Goal: Task Accomplishment & Management: Manage account settings

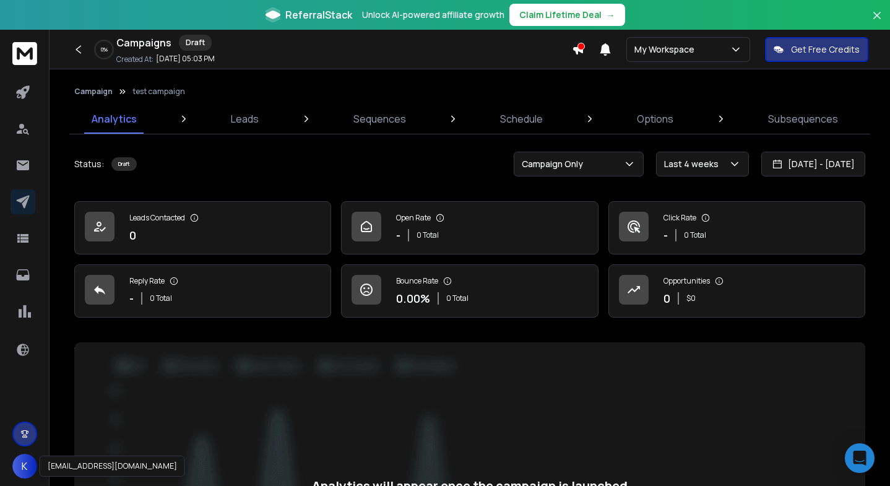
click at [22, 461] on span "K" at bounding box center [24, 466] width 25 height 25
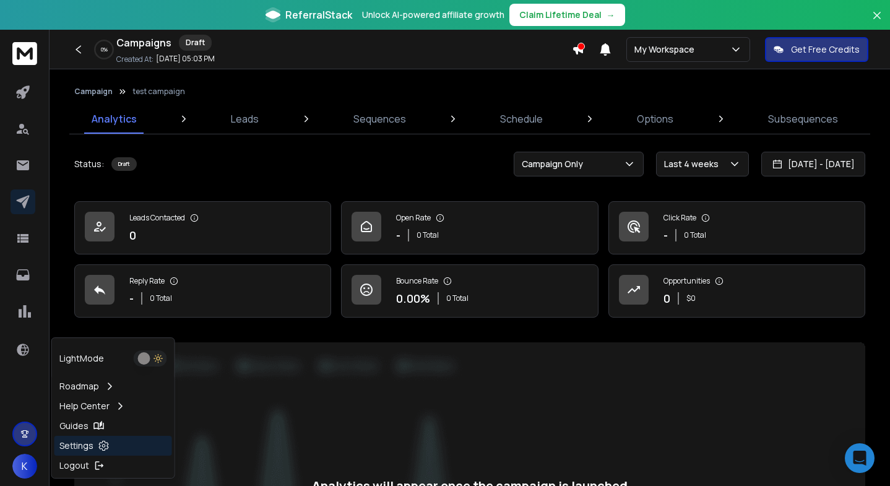
click at [97, 446] on div "Settings" at bounding box center [113, 446] width 118 height 20
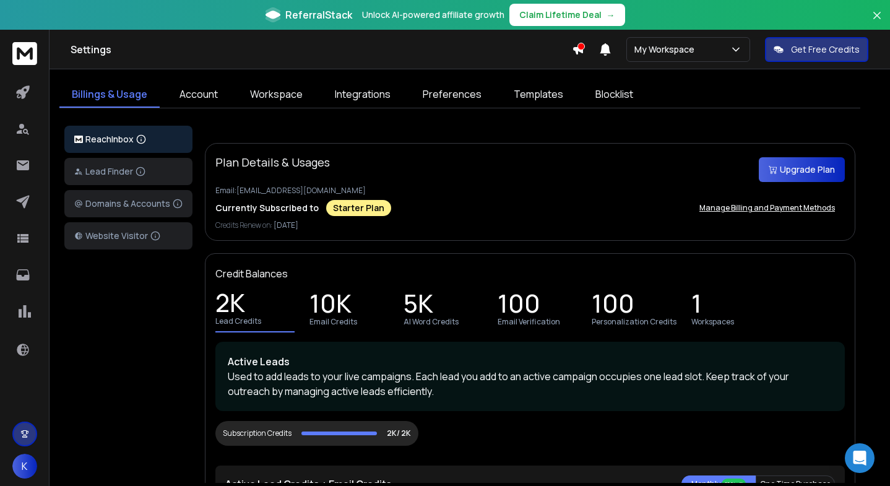
click at [432, 97] on link "Preferences" at bounding box center [453, 95] width 84 height 26
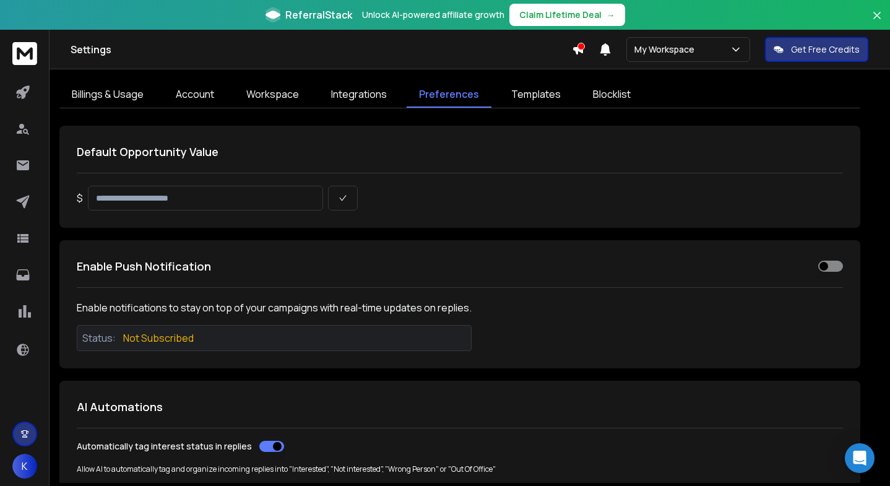
click at [359, 96] on link "Integrations" at bounding box center [359, 95] width 80 height 26
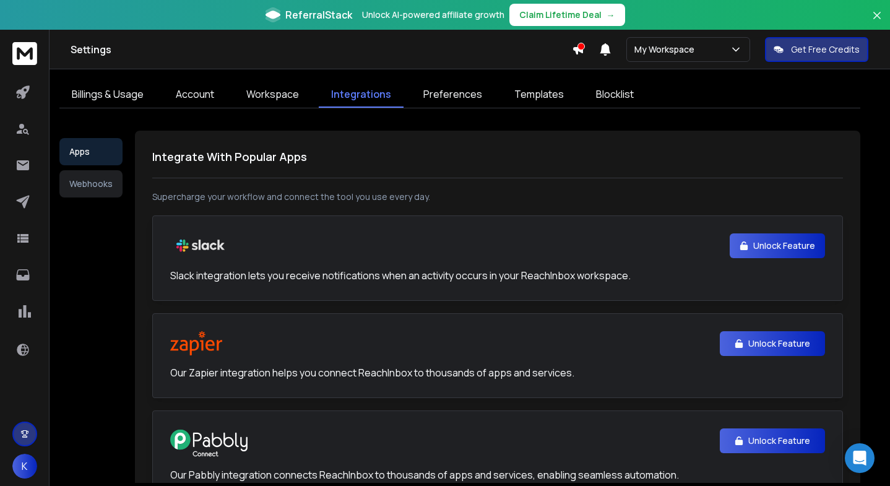
click at [270, 95] on link "Workspace" at bounding box center [272, 95] width 77 height 26
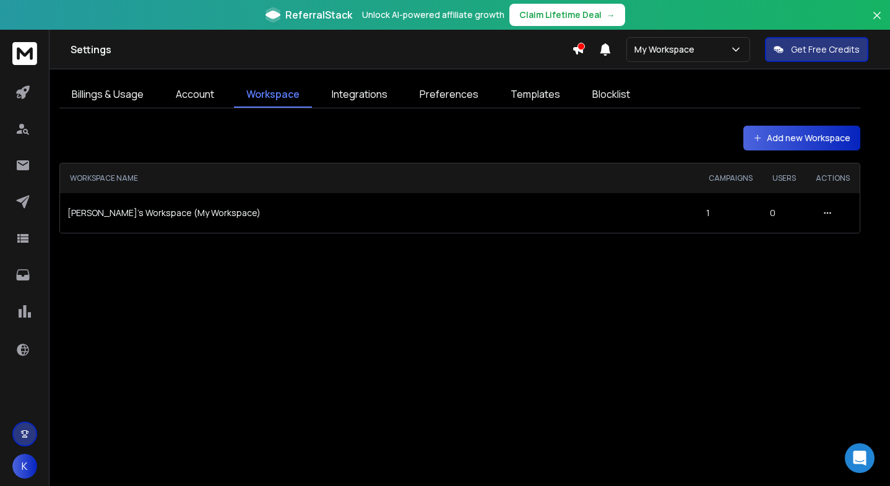
click at [196, 95] on link "Account" at bounding box center [194, 95] width 63 height 26
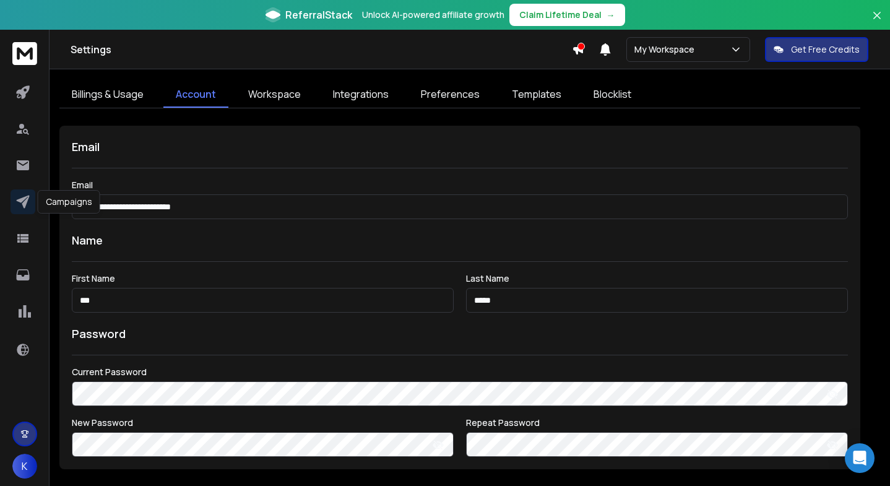
click at [20, 200] on icon at bounding box center [22, 202] width 13 height 13
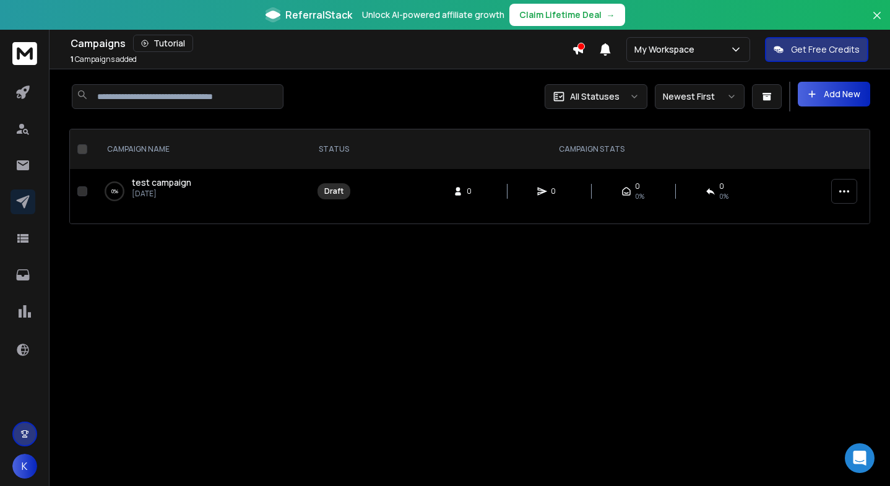
click at [850, 190] on icon "button" at bounding box center [844, 191] width 12 height 12
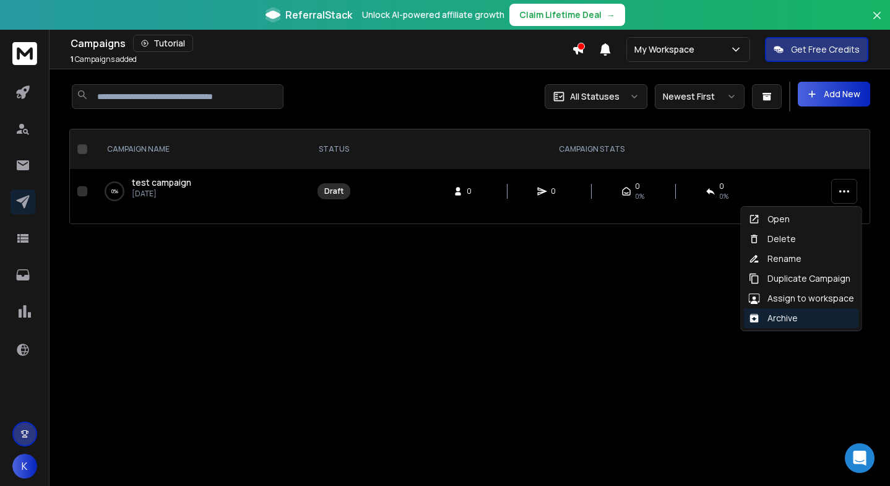
click at [625, 332] on div "Campaigns 1 Campaigns Added All Statuses Newest First Add New CAMPAIGN NAME STA…" at bounding box center [469, 325] width 801 height 486
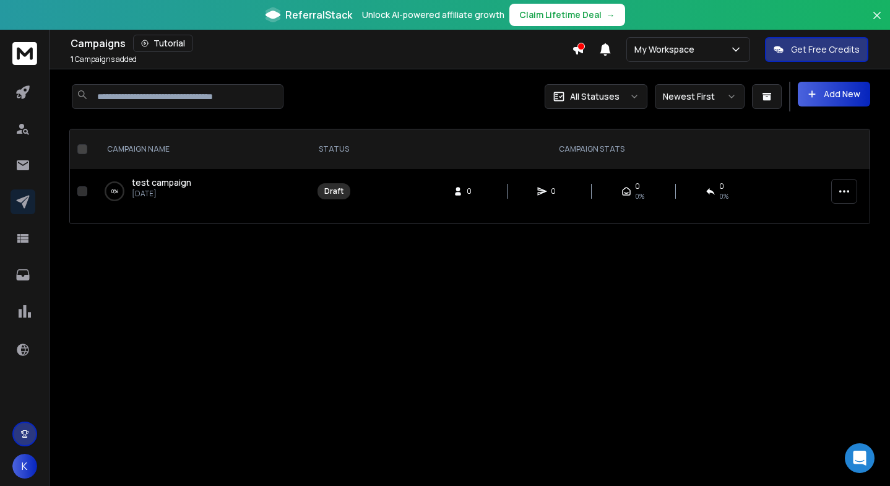
click at [437, 99] on div at bounding box center [269, 97] width 401 height 30
click at [30, 467] on span "K" at bounding box center [24, 466] width 25 height 25
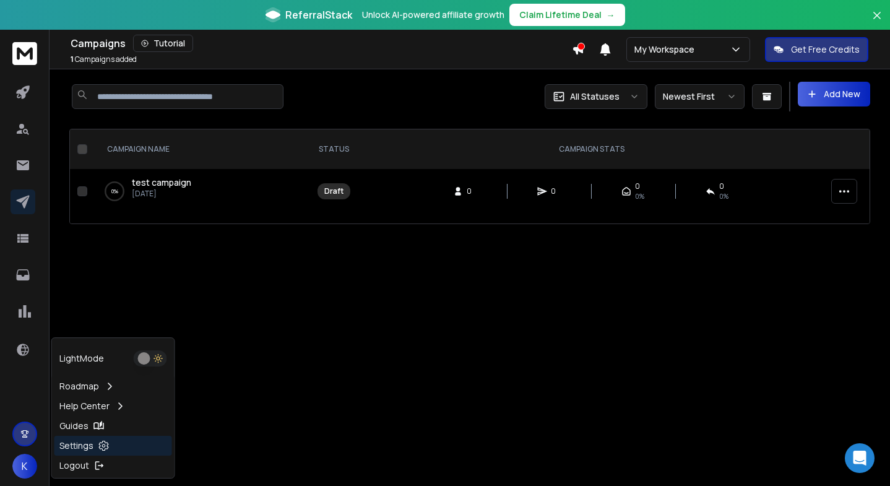
click at [143, 444] on div "Settings" at bounding box center [113, 446] width 118 height 20
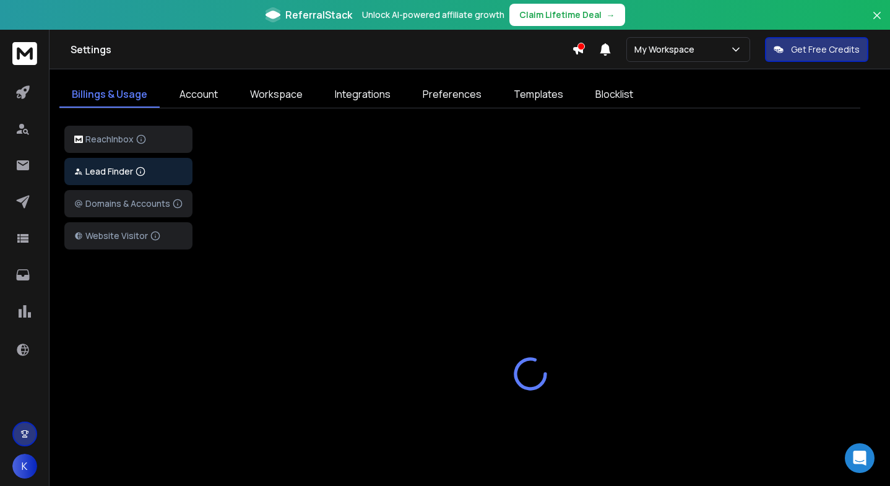
click at [123, 173] on button "Lead Finder" at bounding box center [128, 171] width 128 height 27
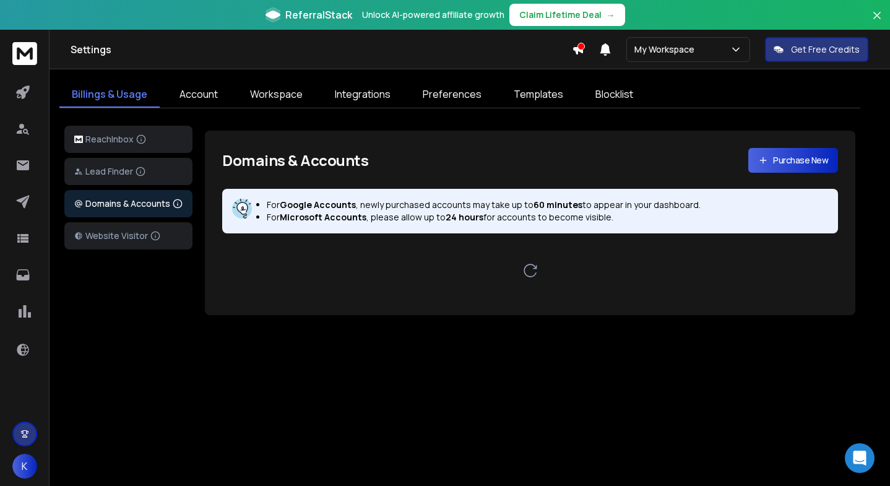
click at [134, 204] on button "Domains & Accounts" at bounding box center [128, 203] width 128 height 27
click at [263, 95] on link "Workspace" at bounding box center [276, 95] width 77 height 26
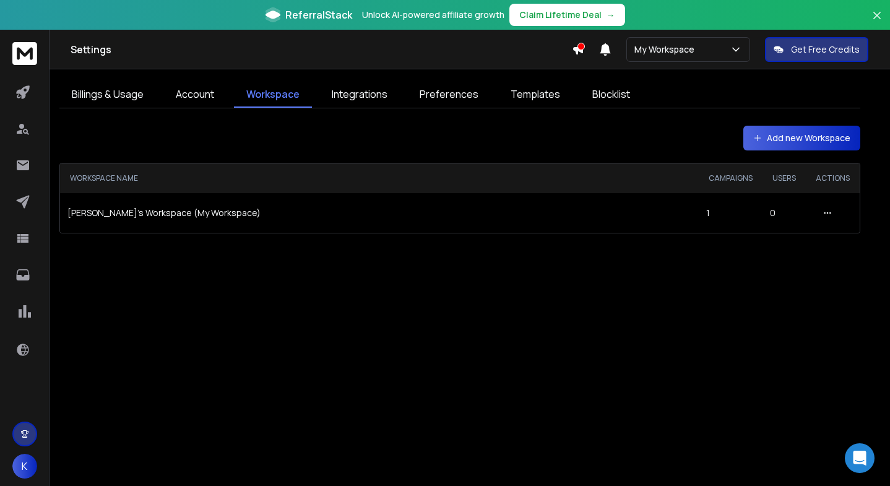
click at [456, 99] on link "Preferences" at bounding box center [449, 95] width 84 height 26
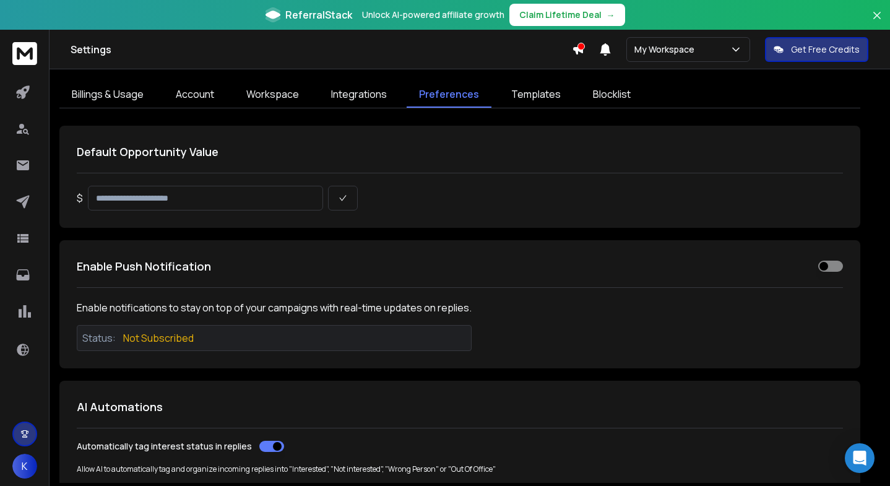
click at [360, 100] on link "Integrations" at bounding box center [359, 95] width 80 height 26
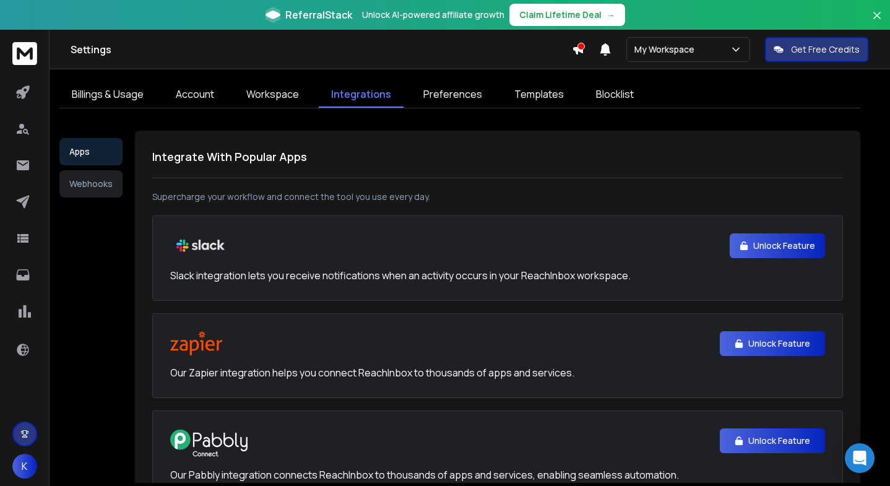
click at [445, 102] on link "Preferences" at bounding box center [453, 95] width 84 height 26
